Goal: Information Seeking & Learning: Check status

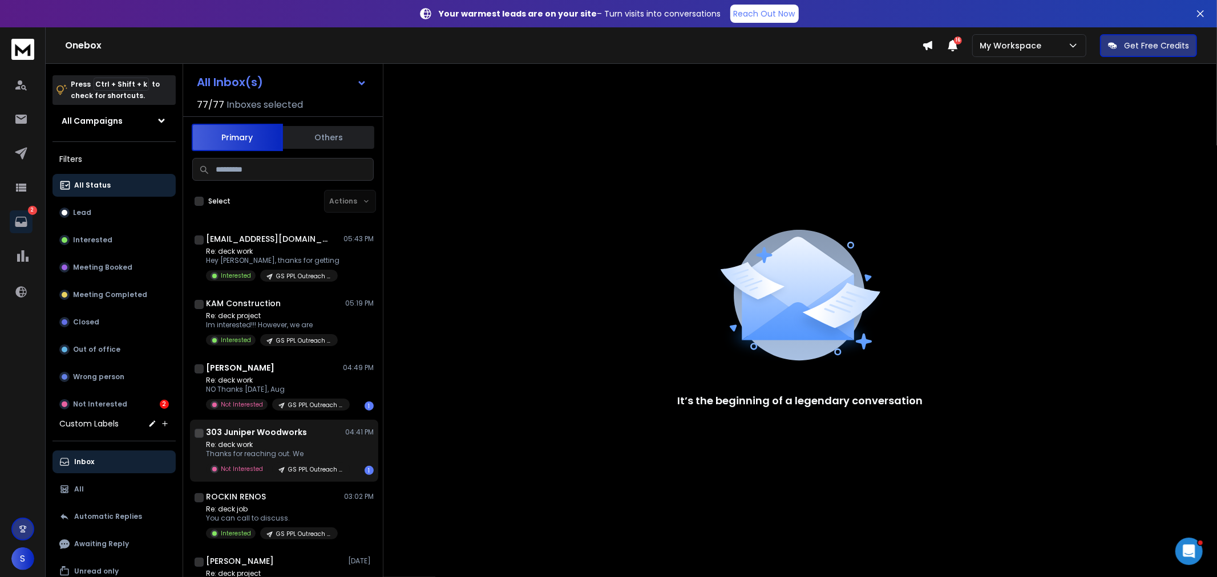
click at [285, 447] on p "Re: deck work" at bounding box center [274, 444] width 137 height 9
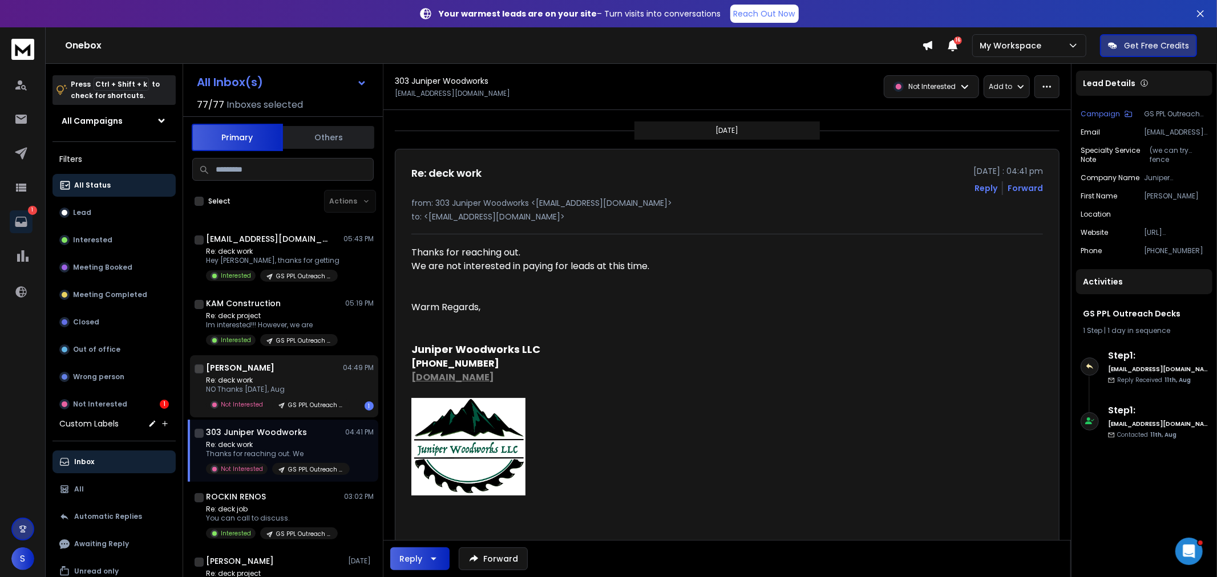
click at [264, 373] on h1 "Joshua Harden" at bounding box center [240, 367] width 68 height 11
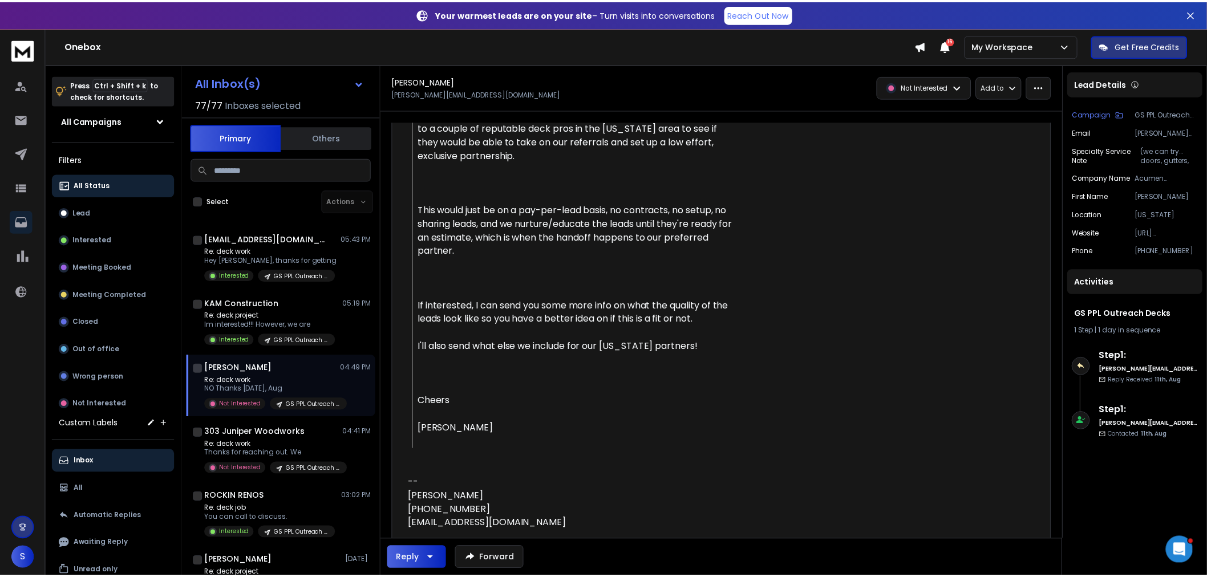
scroll to position [380, 0]
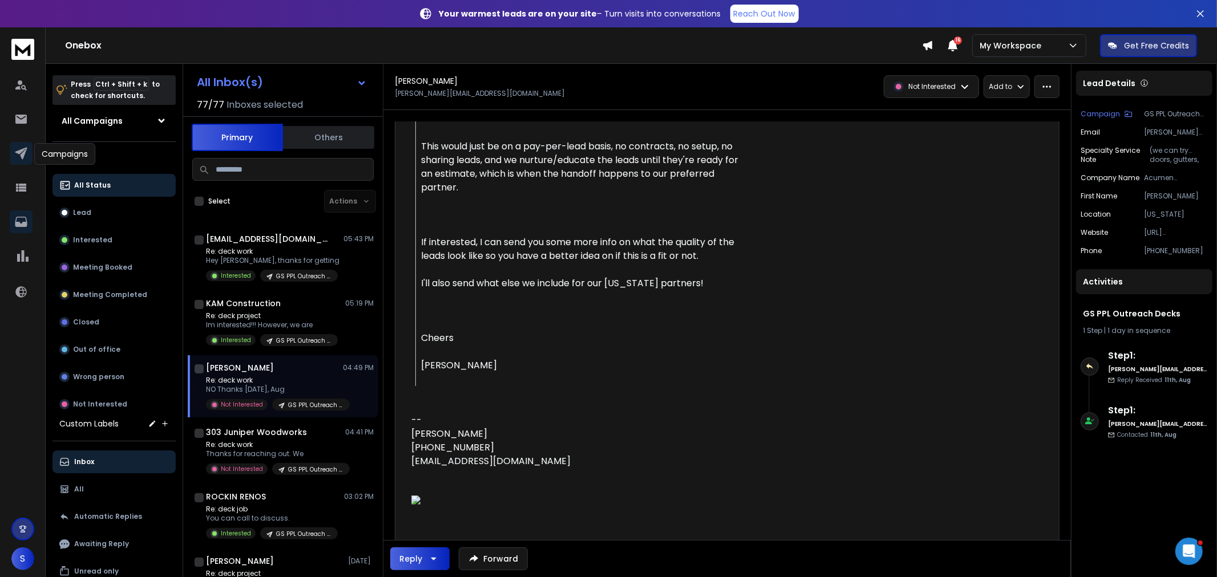
click at [26, 160] on icon at bounding box center [21, 154] width 14 height 14
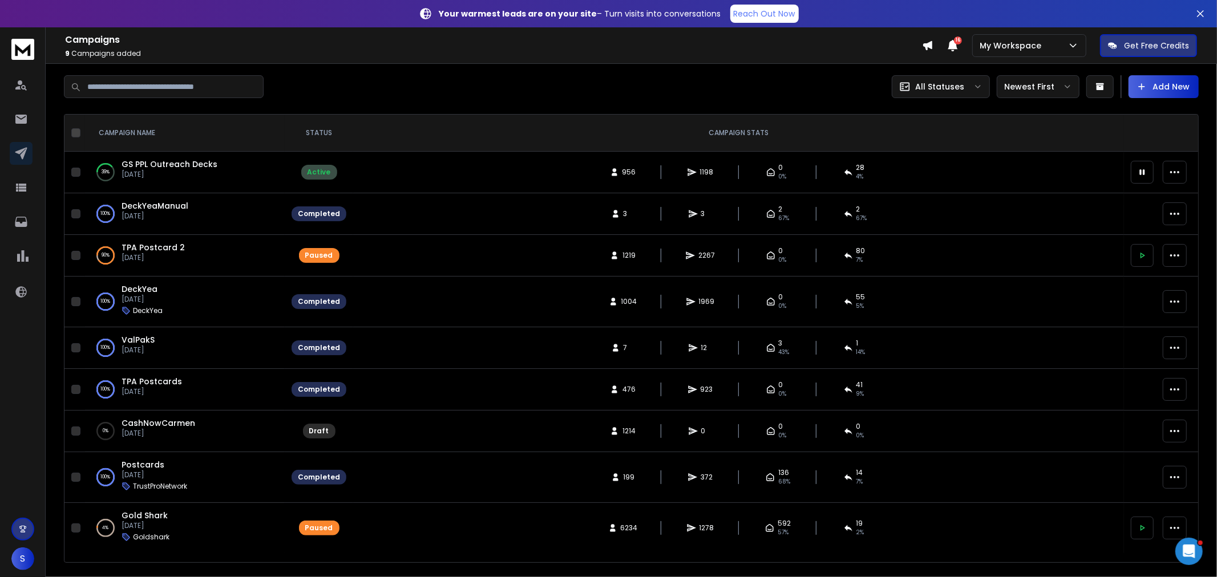
click at [175, 160] on span "GS PPL Outreach Decks" at bounding box center [170, 164] width 96 height 11
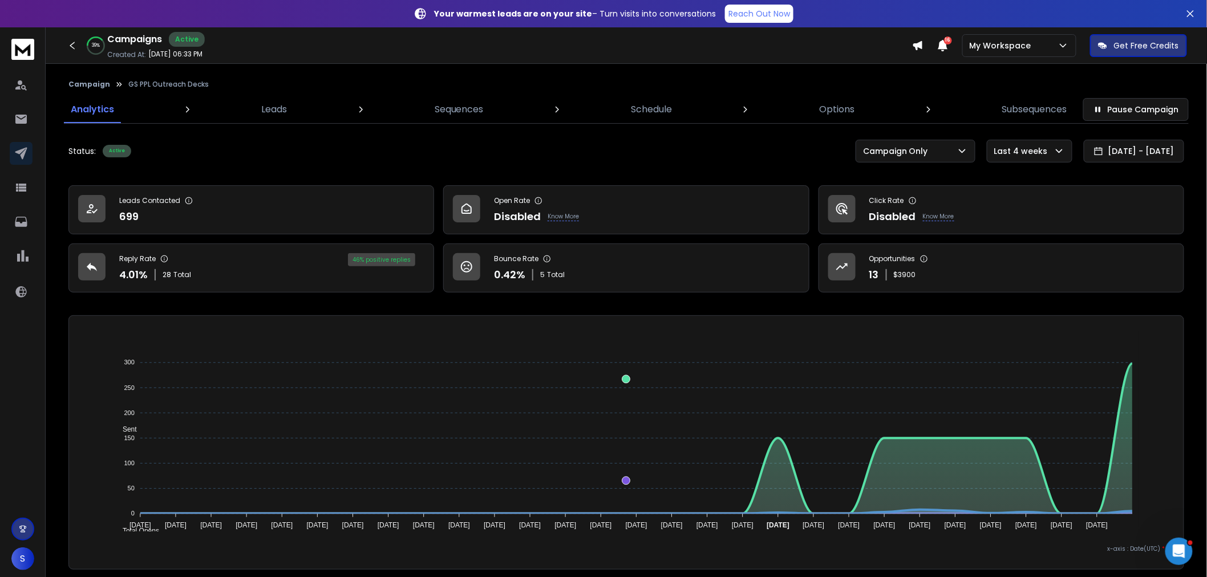
click at [185, 297] on div "Leads Contacted 699 Open Rate Disabled Know More Click Rate Disabled Know More …" at bounding box center [626, 514] width 1116 height 659
click at [192, 261] on link "Reply Rate 4.01 % 28 Total 46 % positive replies" at bounding box center [251, 268] width 366 height 49
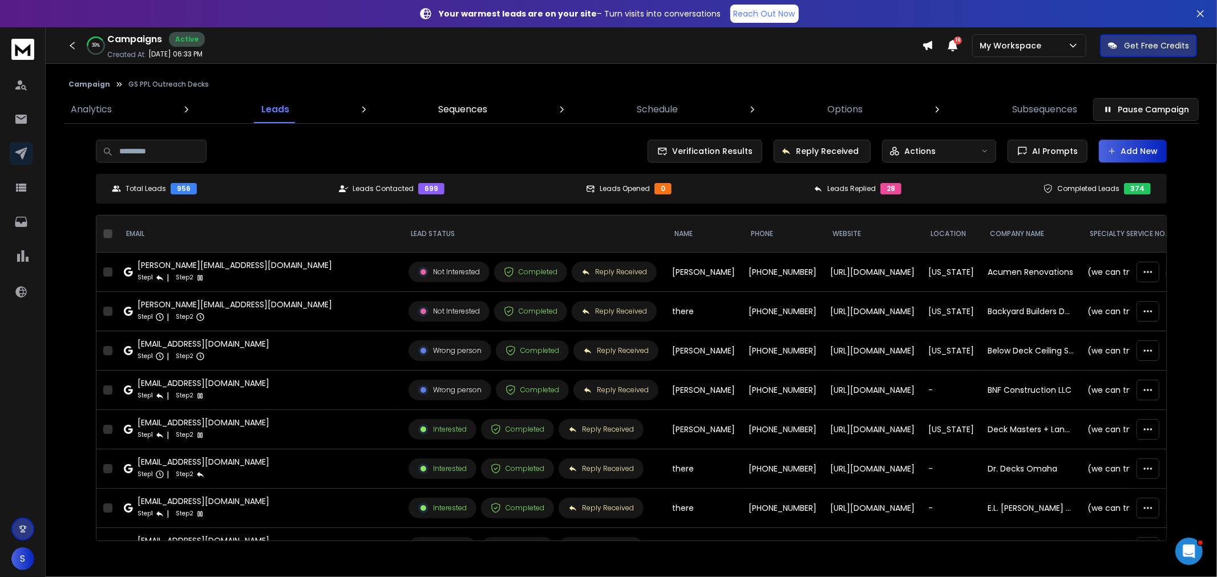
click at [481, 98] on link "Sequences" at bounding box center [463, 109] width 63 height 27
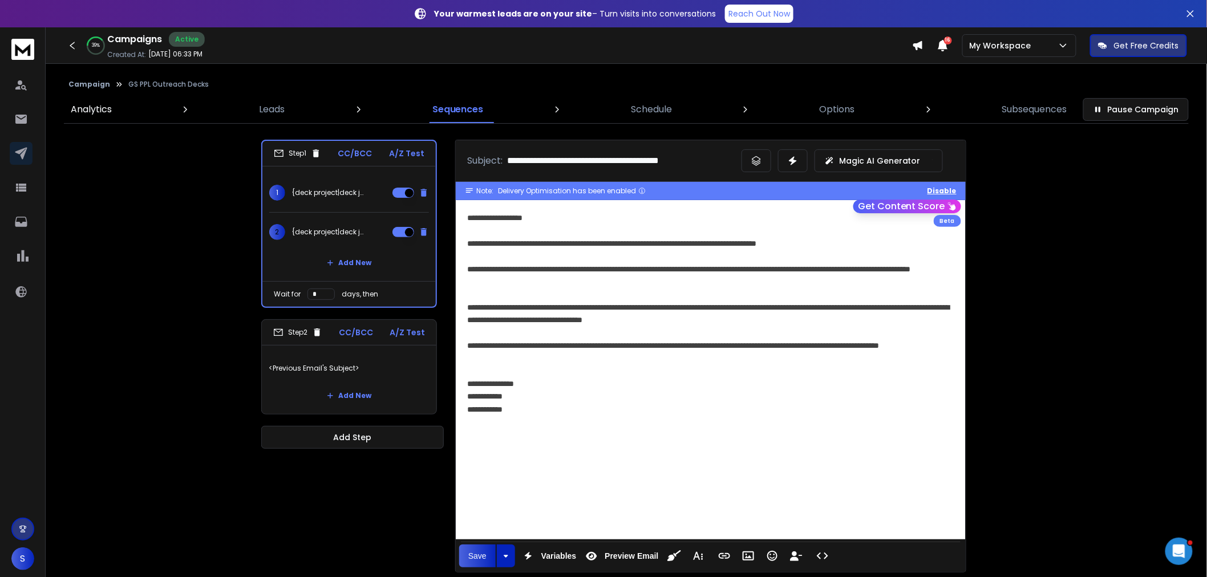
click at [94, 119] on link "Analytics" at bounding box center [91, 109] width 55 height 27
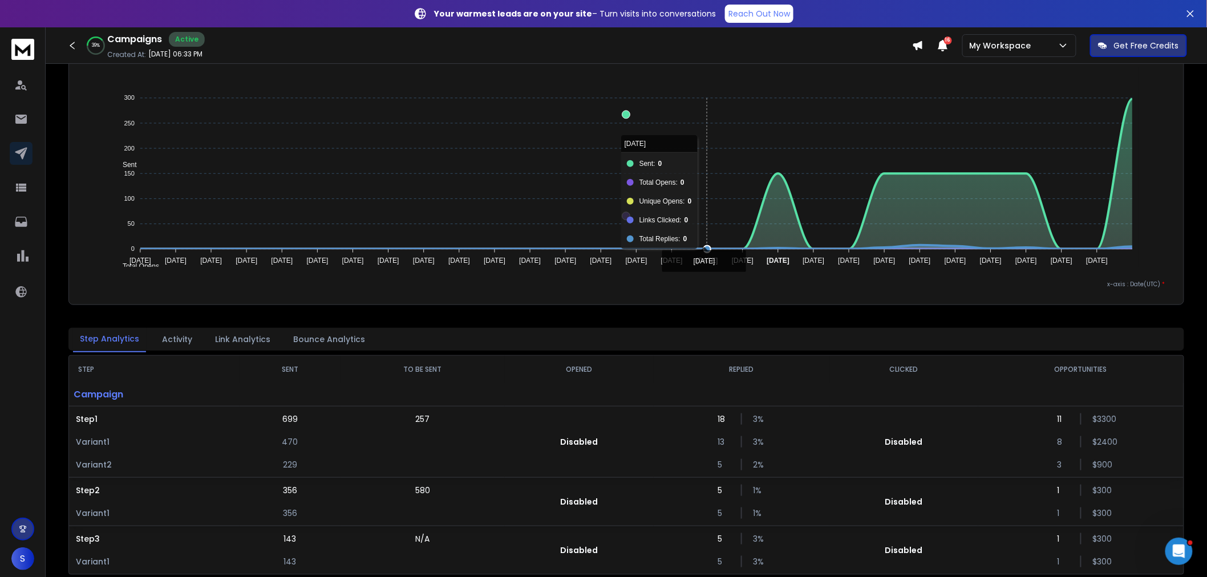
scroll to position [283, 0]
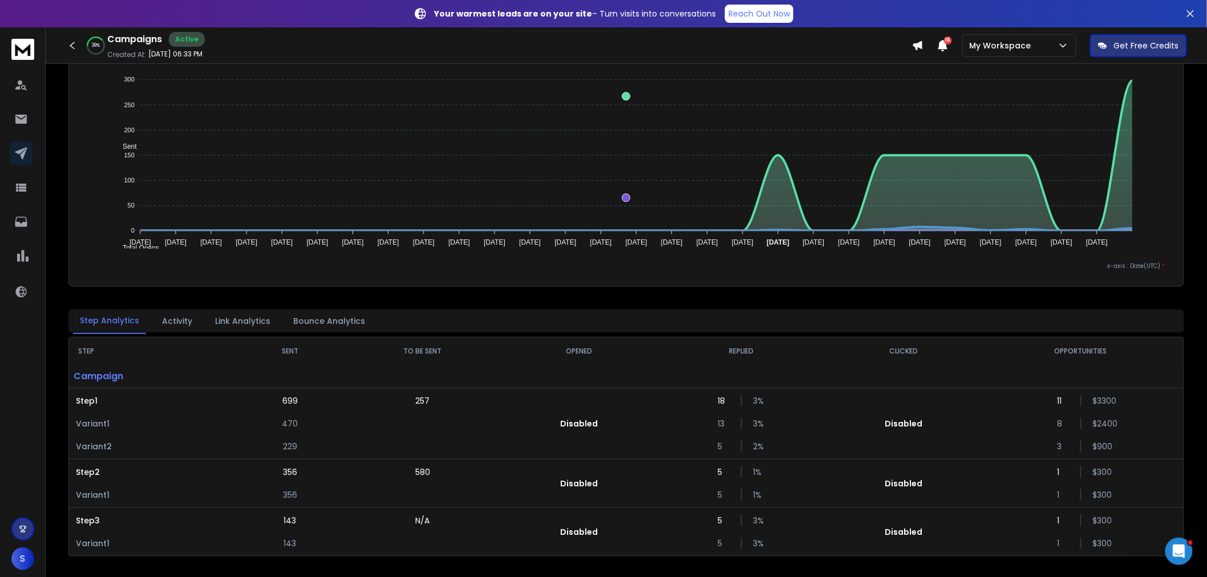
click at [1180, 289] on div "Leads Contacted 699 Open Rate Disabled Know More Click Rate Disabled Know More …" at bounding box center [626, 231] width 1116 height 659
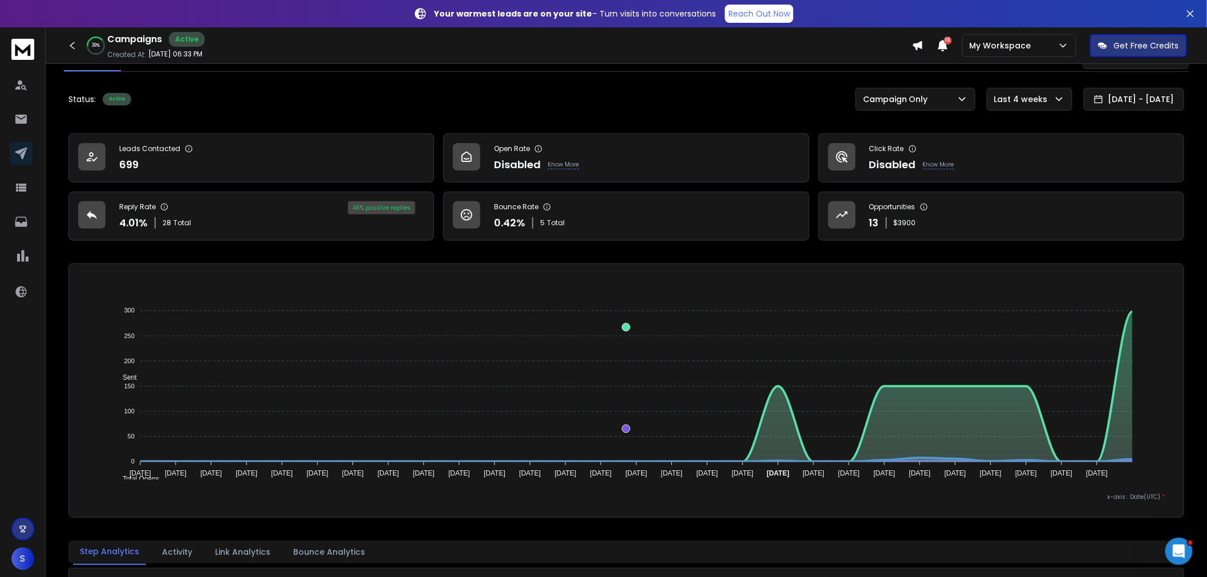
scroll to position [0, 0]
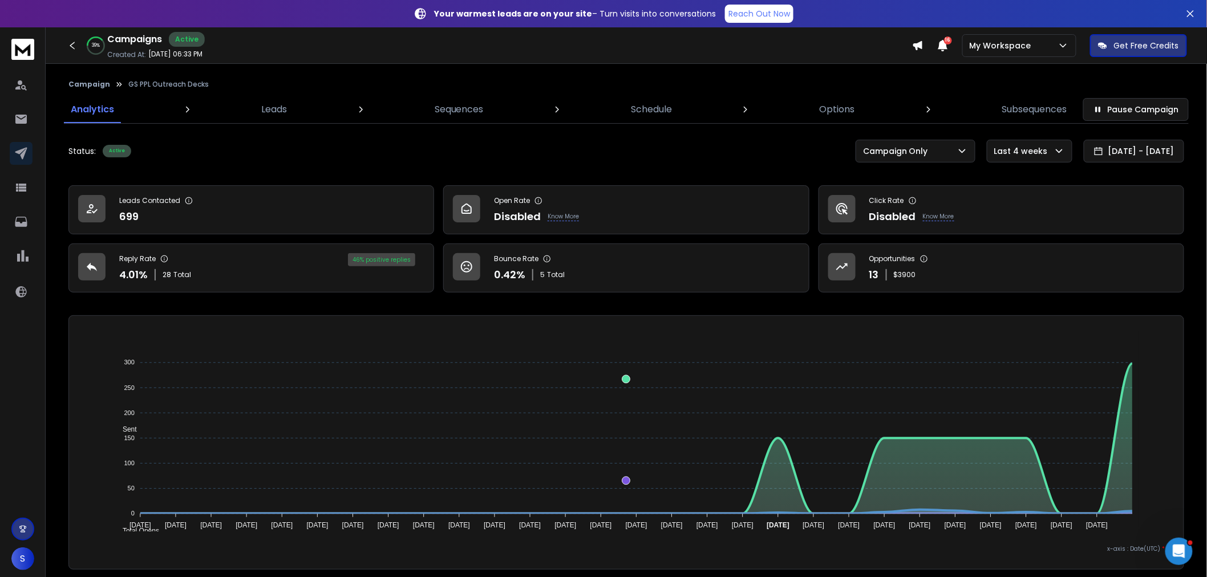
click at [449, 144] on div "Status: Active Pause Campaign Campaign Only Last 4 weeks 14 Jul 2025 - 11 Aug 2…" at bounding box center [626, 151] width 1116 height 23
click at [415, 151] on div "Status: Active Pause Campaign Campaign Only Last 4 weeks 14 Jul 2025 - 11 Aug 2…" at bounding box center [626, 151] width 1116 height 23
click at [434, 152] on div "Status: Active Pause Campaign Campaign Only Last 4 weeks 14 Jul 2025 - 11 Aug 2…" at bounding box center [626, 151] width 1116 height 23
